Goal: Task Accomplishment & Management: Use online tool/utility

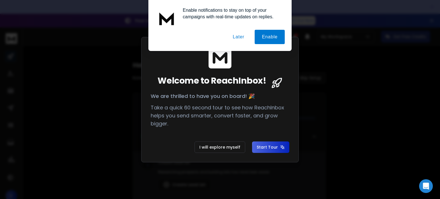
click at [237, 35] on button "Later" at bounding box center [238, 37] width 26 height 14
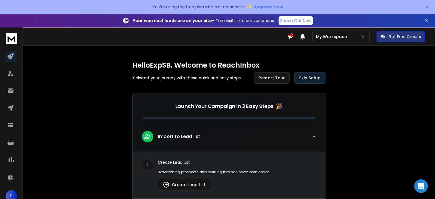
click at [310, 79] on span "Skip Setup" at bounding box center [309, 78] width 21 height 6
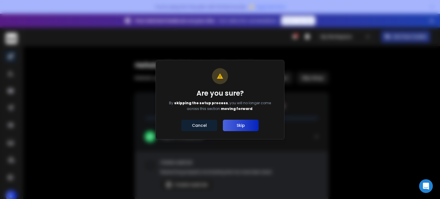
click at [237, 127] on button "Skip" at bounding box center [241, 125] width 36 height 11
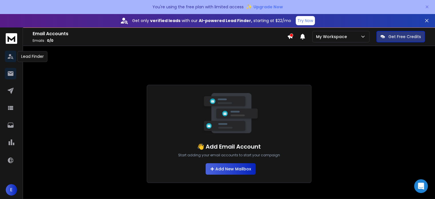
click at [11, 54] on icon at bounding box center [10, 56] width 7 height 7
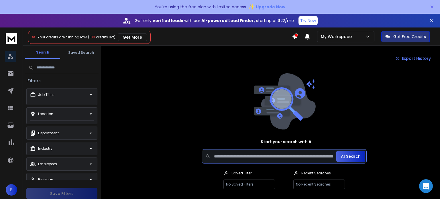
click at [55, 70] on input at bounding box center [61, 67] width 73 height 11
type input "**********"
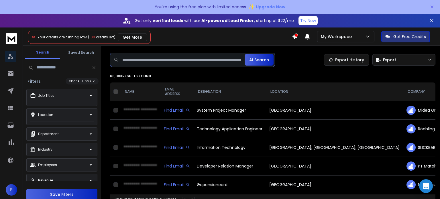
click at [82, 53] on button "Saved Search" at bounding box center [81, 52] width 35 height 11
click at [47, 54] on button "Search" at bounding box center [42, 53] width 35 height 12
click at [57, 113] on div "Location" at bounding box center [62, 115] width 64 height 6
click at [48, 122] on input at bounding box center [62, 123] width 64 height 11
type input "******"
